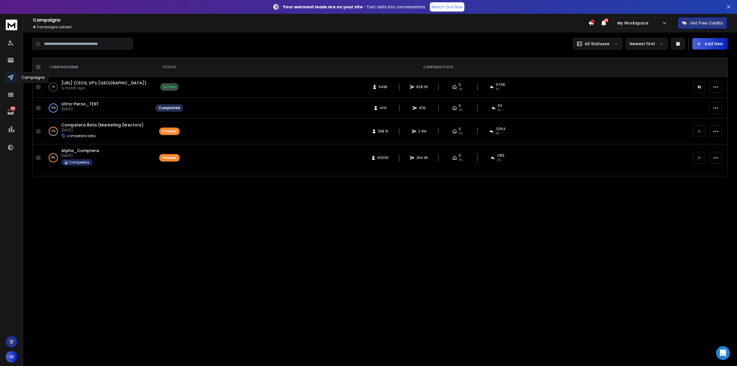
click at [12, 77] on icon at bounding box center [10, 77] width 6 height 6
click at [13, 112] on icon at bounding box center [10, 111] width 6 height 5
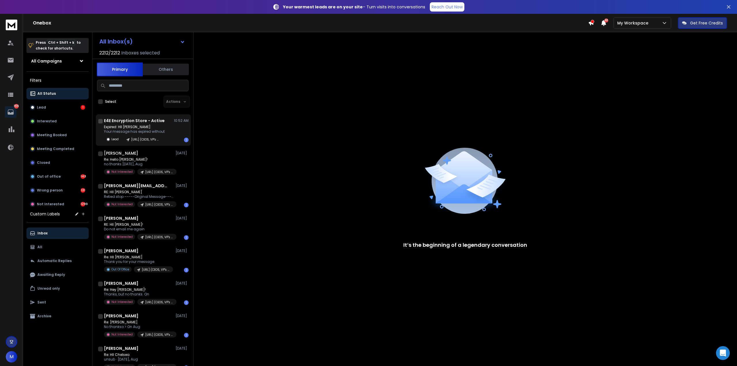
click at [146, 129] on p "Your message has expired without" at bounding box center [134, 131] width 61 height 5
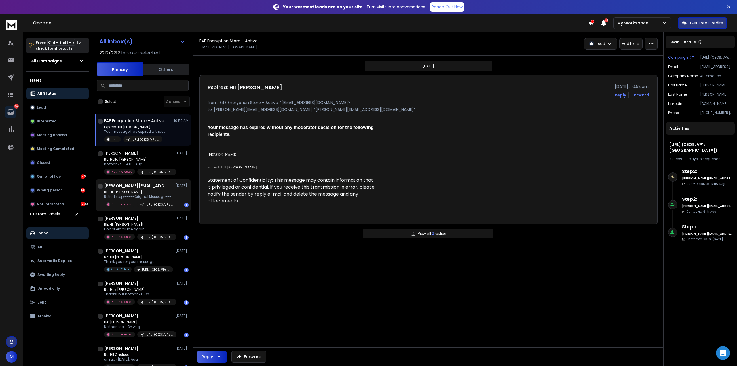
click at [141, 188] on h1 "[PERSON_NAME][EMAIL_ADDRESS][DOMAIN_NAME]" at bounding box center [135, 186] width 63 height 6
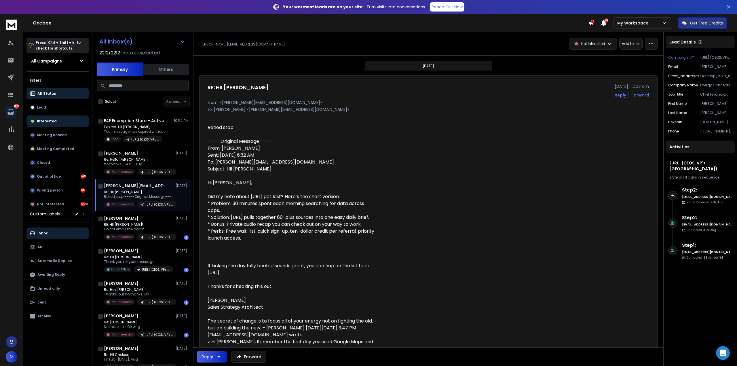
click at [56, 121] on button "Interested" at bounding box center [57, 121] width 62 height 12
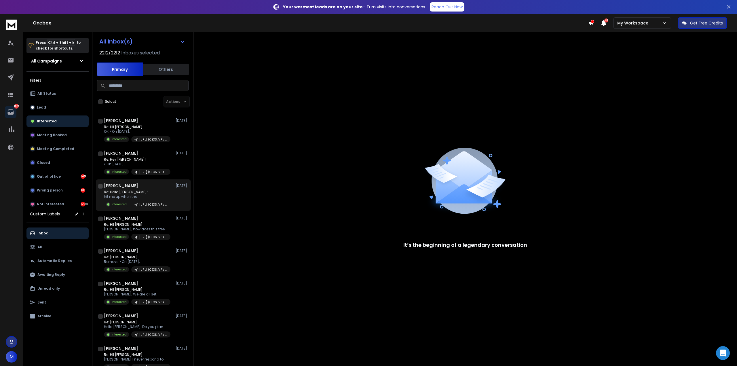
scroll to position [67, 0]
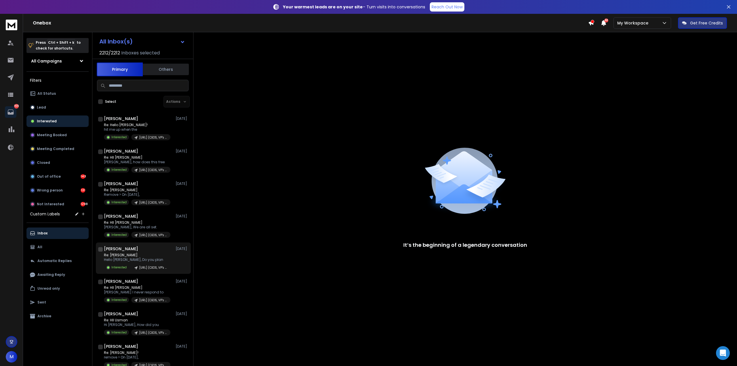
click at [163, 260] on p "Hello [PERSON_NAME], Do you plan" at bounding box center [137, 259] width 66 height 5
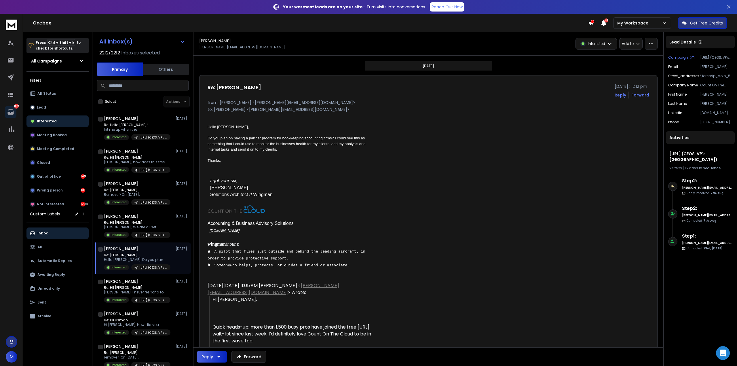
click at [620, 94] on button "Reply" at bounding box center [620, 95] width 12 height 6
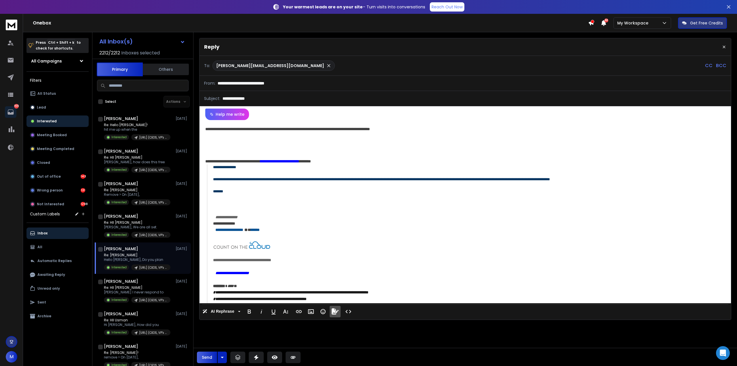
click at [332, 313] on icon "button" at bounding box center [335, 311] width 7 height 6
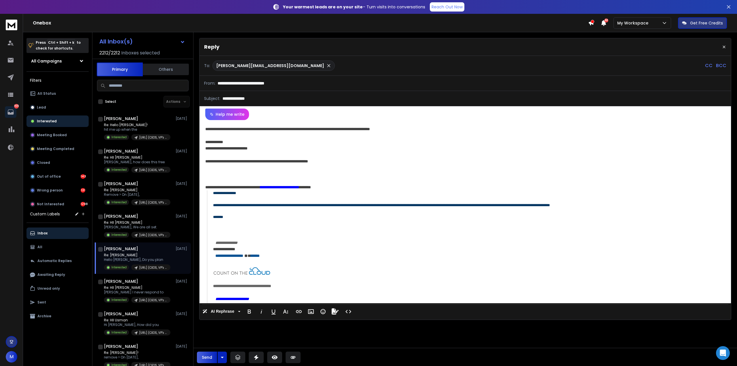
click at [207, 356] on button "Send" at bounding box center [207, 357] width 20 height 12
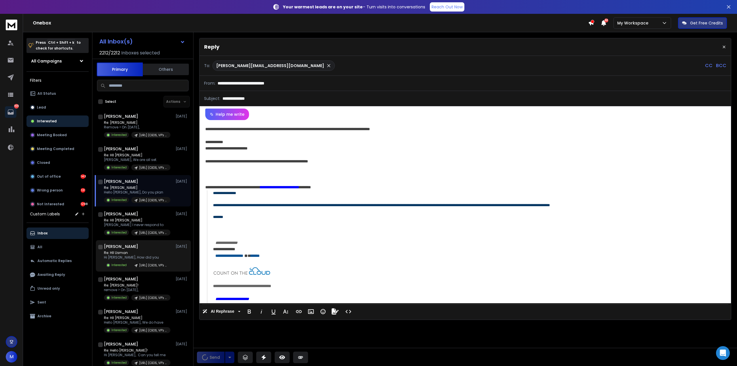
scroll to position [201, 0]
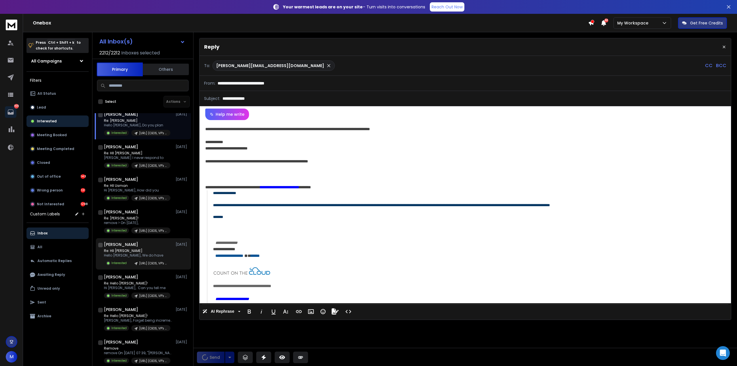
click at [148, 246] on div "[PERSON_NAME] [DATE]" at bounding box center [146, 244] width 85 height 6
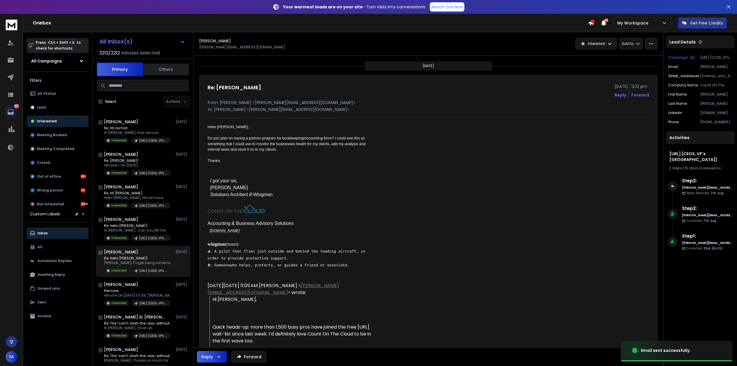
scroll to position [268, 0]
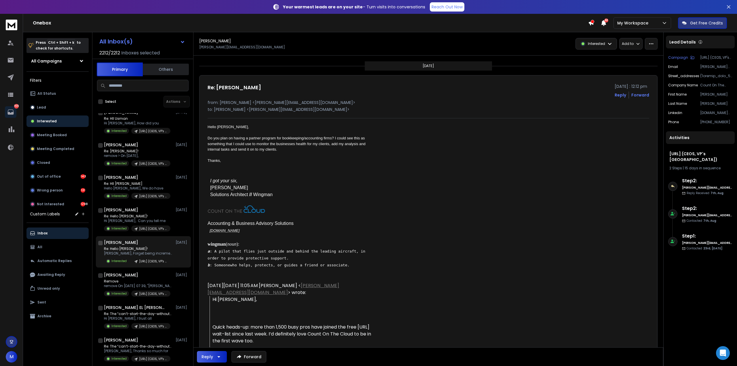
click at [147, 250] on p "Re: Hello [PERSON_NAME]!" at bounding box center [138, 248] width 69 height 5
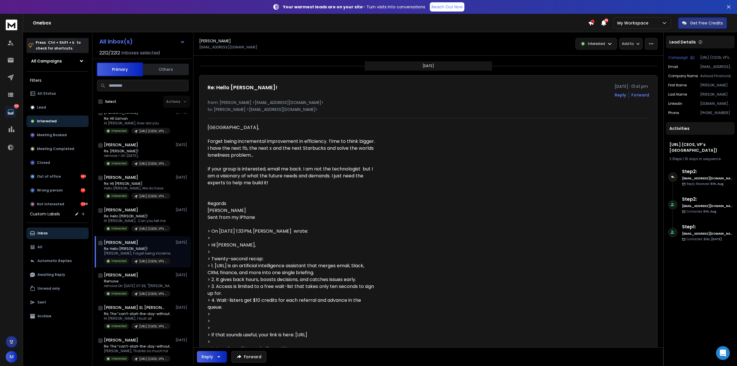
click at [305, 168] on div "Madison, Forget being incremental improvement in efficiency. Time to think bigg…" at bounding box center [293, 337] width 173 height 426
click at [305, 169] on div "Madison, Forget being incremental improvement in efficiency. Time to think bigg…" at bounding box center [293, 337] width 173 height 426
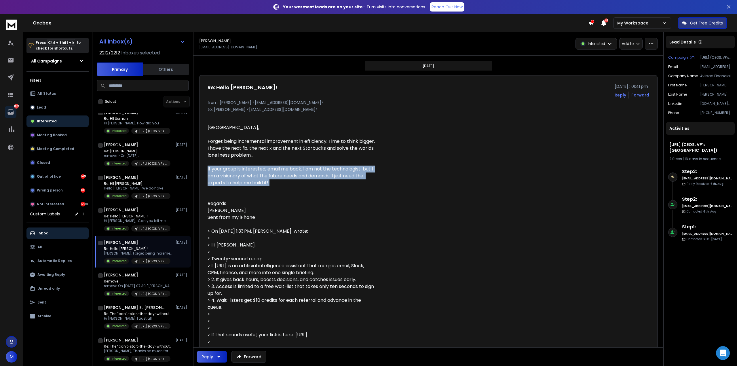
click at [305, 169] on div "Madison, Forget being incremental improvement in efficiency. Time to think bigg…" at bounding box center [293, 337] width 173 height 426
click at [316, 187] on div "Madison, Forget being incremental improvement in efficiency. Time to think bigg…" at bounding box center [293, 337] width 173 height 426
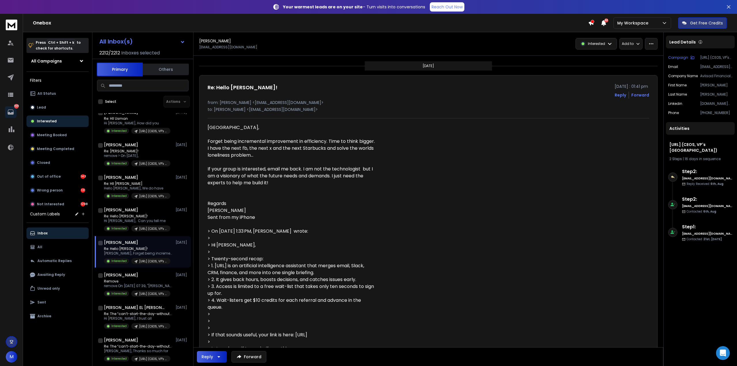
click at [308, 148] on div "Madison, Forget being incremental improvement in efficiency. Time to think bigg…" at bounding box center [293, 337] width 173 height 426
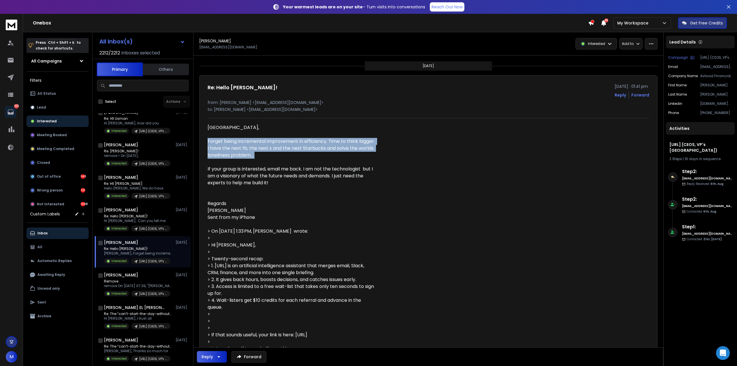
click at [308, 148] on div "Madison, Forget being incremental improvement in efficiency. Time to think bigg…" at bounding box center [293, 337] width 173 height 426
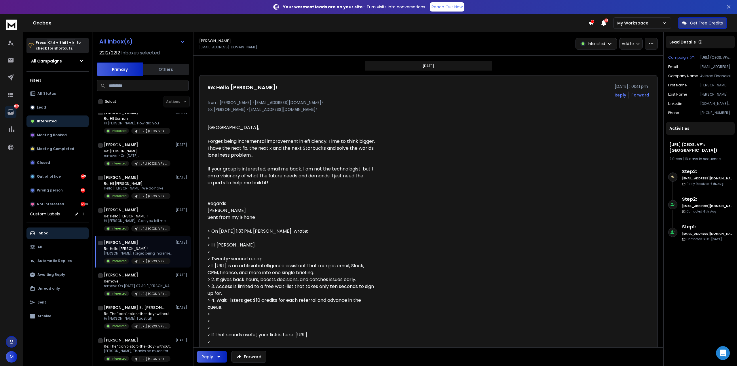
click at [326, 169] on div "Madison, Forget being incremental improvement in efficiency. Time to think bigg…" at bounding box center [293, 337] width 173 height 426
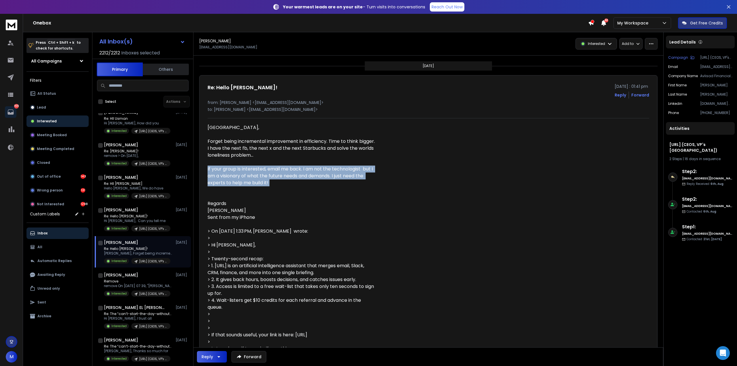
click at [326, 169] on div "Madison, Forget being incremental improvement in efficiency. Time to think bigg…" at bounding box center [293, 337] width 173 height 426
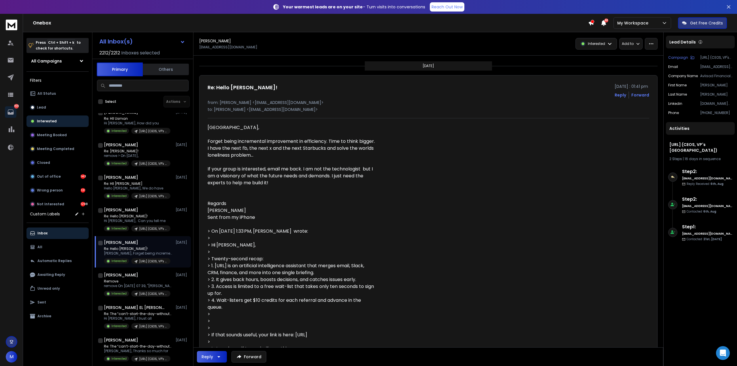
click at [329, 150] on div "Madison, Forget being incremental improvement in efficiency. Time to think bigg…" at bounding box center [293, 337] width 173 height 426
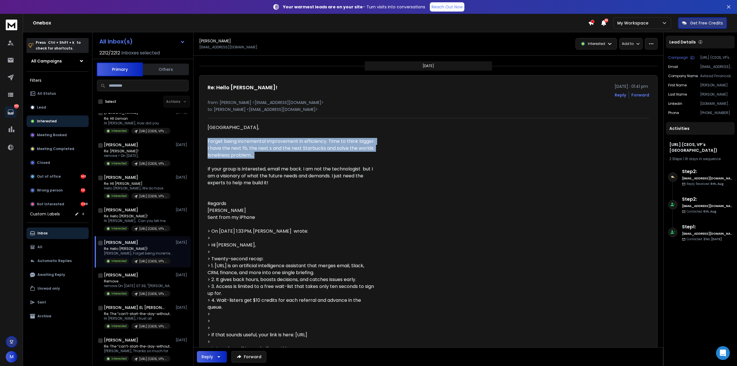
click at [329, 150] on div "Madison, Forget being incremental improvement in efficiency. Time to think bigg…" at bounding box center [293, 337] width 173 height 426
click at [337, 158] on div "Madison, Forget being incremental improvement in efficiency. Time to think bigg…" at bounding box center [293, 337] width 173 height 426
click at [341, 157] on div "Madison, Forget being incremental improvement in efficiency. Time to think bigg…" at bounding box center [293, 337] width 173 height 426
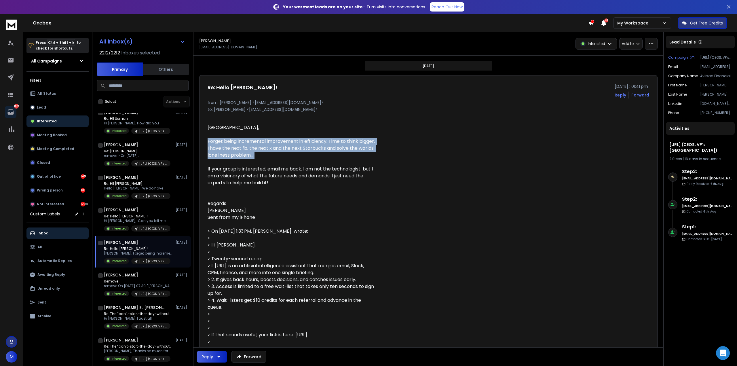
click at [364, 156] on div "Madison, Forget being incremental improvement in efficiency. Time to think bigg…" at bounding box center [293, 337] width 173 height 426
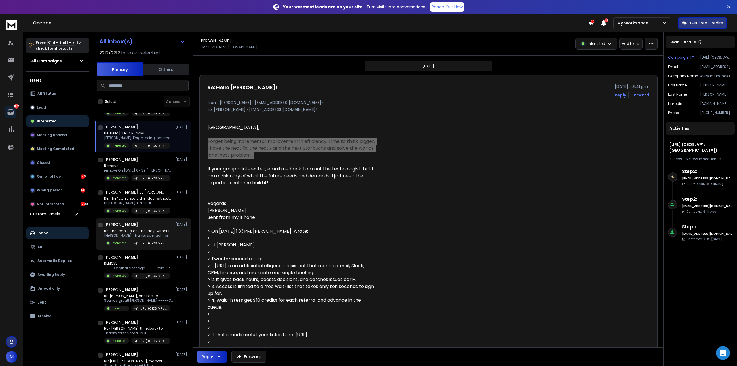
scroll to position [403, 0]
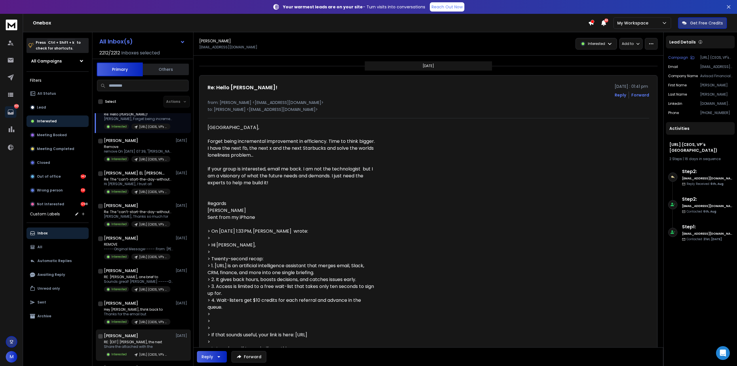
click at [145, 344] on p "RE: [EXT] [PERSON_NAME], the next" at bounding box center [137, 342] width 66 height 5
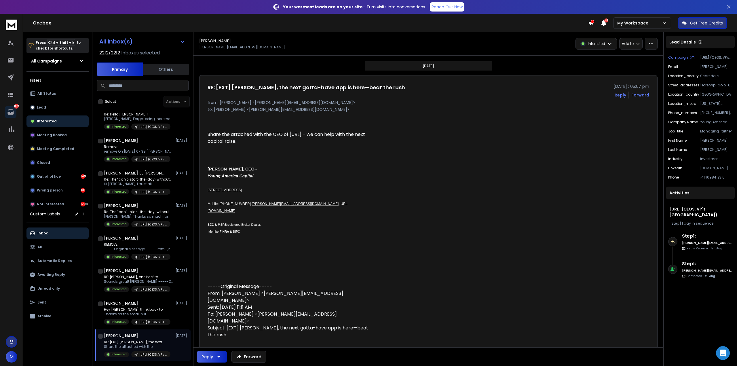
drag, startPoint x: 402, startPoint y: 149, endPoint x: 416, endPoint y: 158, distance: 16.6
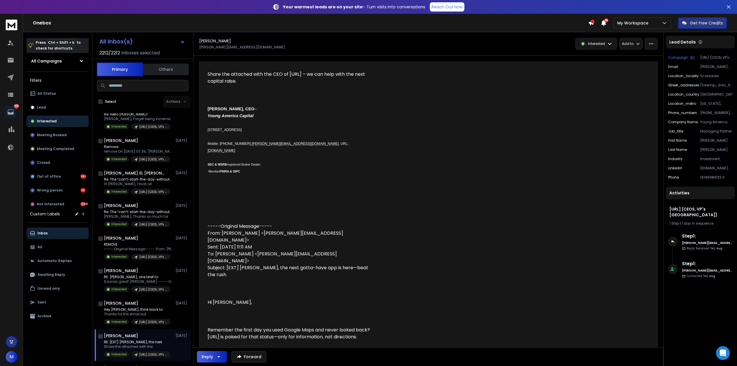
scroll to position [0, 0]
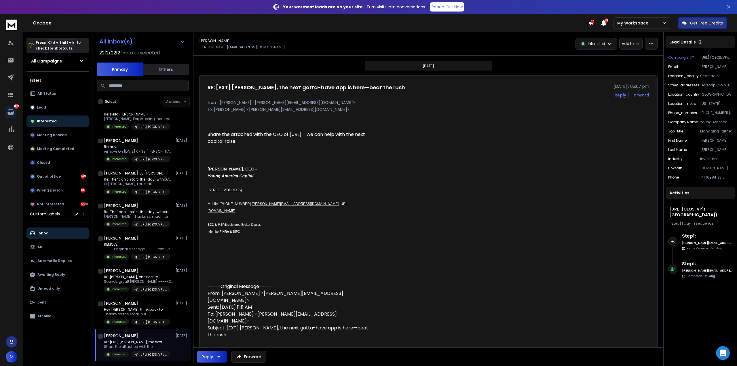
click at [644, 95] on div "Forward" at bounding box center [640, 95] width 18 height 6
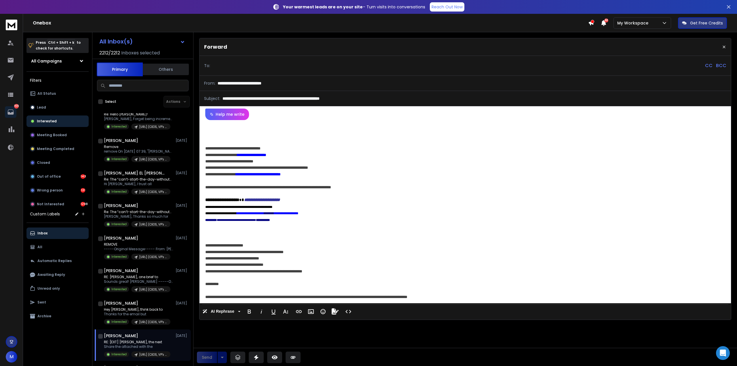
click at [230, 66] on input at bounding box center [232, 65] width 40 height 10
type input "**********"
click at [282, 123] on div "**********" at bounding box center [464, 211] width 531 height 183
click at [220, 355] on icon "button" at bounding box center [222, 357] width 7 height 7
click at [221, 356] on icon "button" at bounding box center [222, 357] width 7 height 7
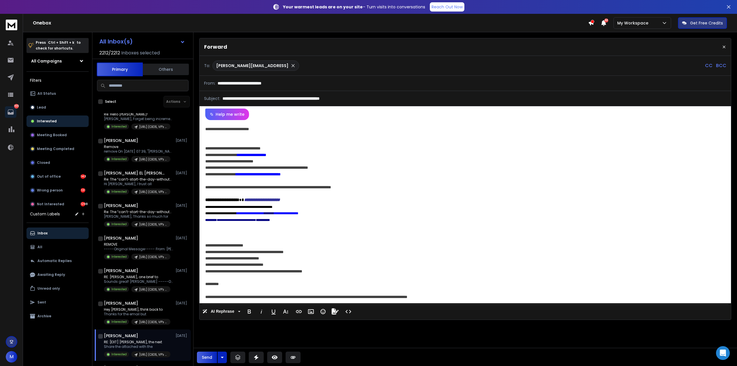
click at [197, 357] on button "Send" at bounding box center [207, 357] width 20 height 12
click at [203, 357] on div "Send" at bounding box center [215, 357] width 37 height 12
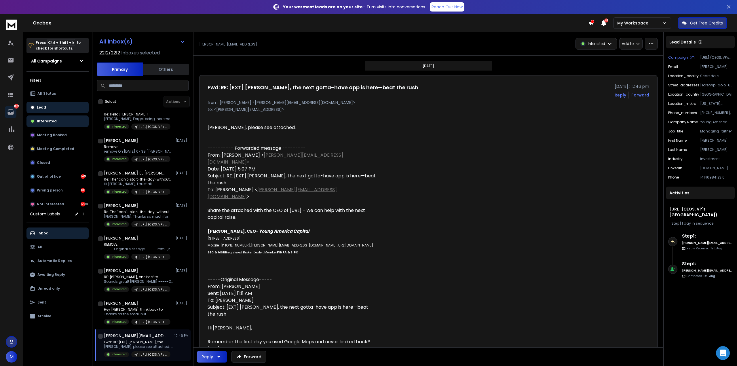
click at [56, 110] on button "Lead" at bounding box center [57, 108] width 62 height 12
